Goal: Navigation & Orientation: Find specific page/section

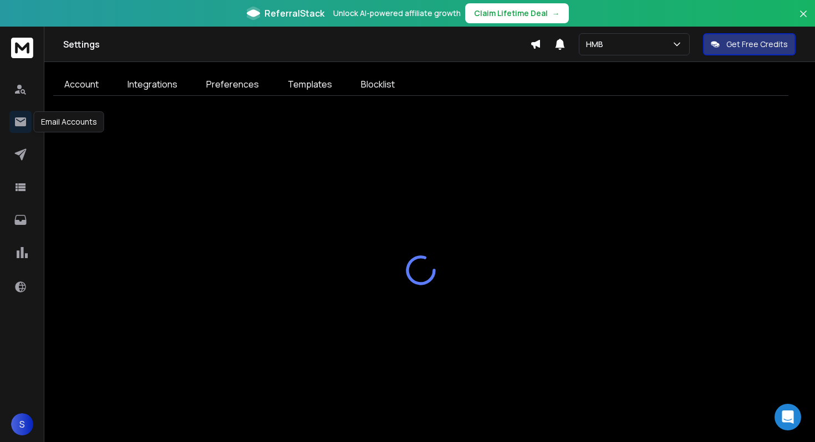
click at [24, 121] on icon at bounding box center [20, 121] width 11 height 9
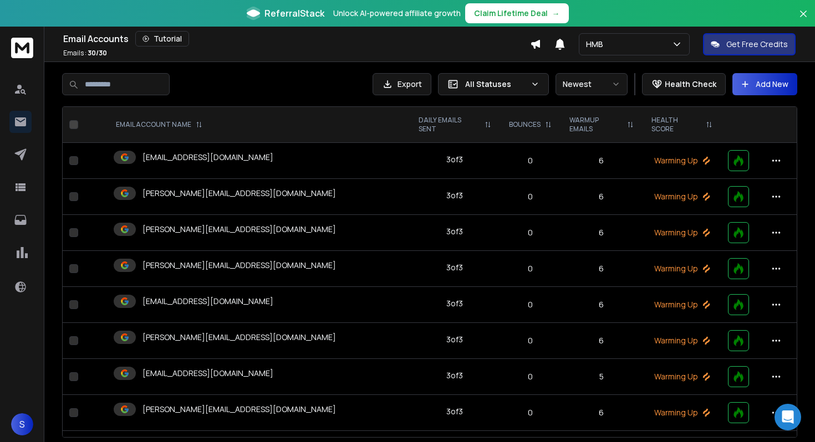
click at [12, 168] on div at bounding box center [21, 157] width 25 height 26
click at [23, 155] on icon at bounding box center [20, 155] width 12 height 12
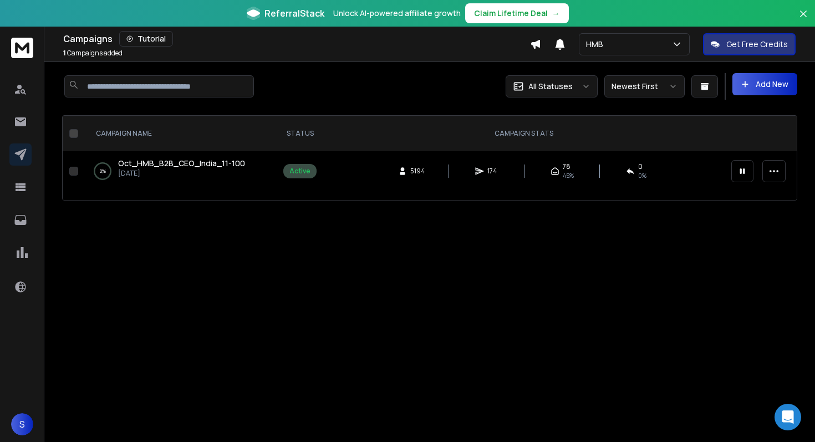
click at [338, 170] on div "5194 174 78 45 % 0 0 %" at bounding box center [524, 171] width 388 height 18
